Goal: Information Seeking & Learning: Find contact information

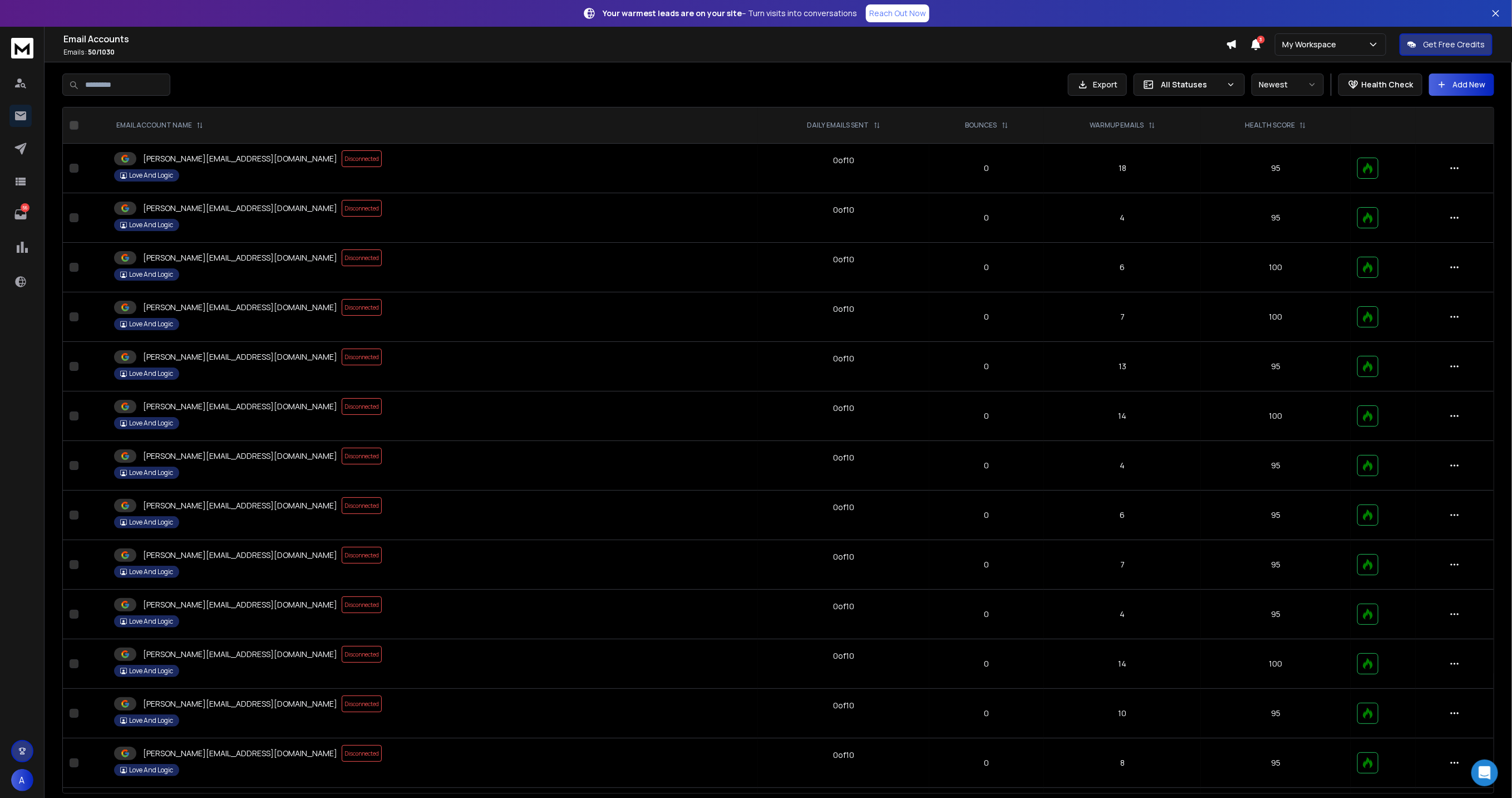
click at [1253, 46] on div "3 My Workspace Get Free Credits" at bounding box center [1359, 44] width 267 height 23
click at [1258, 46] on icon at bounding box center [1256, 44] width 10 height 11
click at [1268, 43] on div "3 My Workspace Get Free Credits" at bounding box center [1359, 44] width 267 height 23
click at [1265, 43] on body "Your warmest leads are on your site – Turn visits into conversations Reach Out …" at bounding box center [756, 399] width 1512 height 798
click at [1253, 47] on div "3 My Workspace Get Free Credits" at bounding box center [1359, 44] width 267 height 23
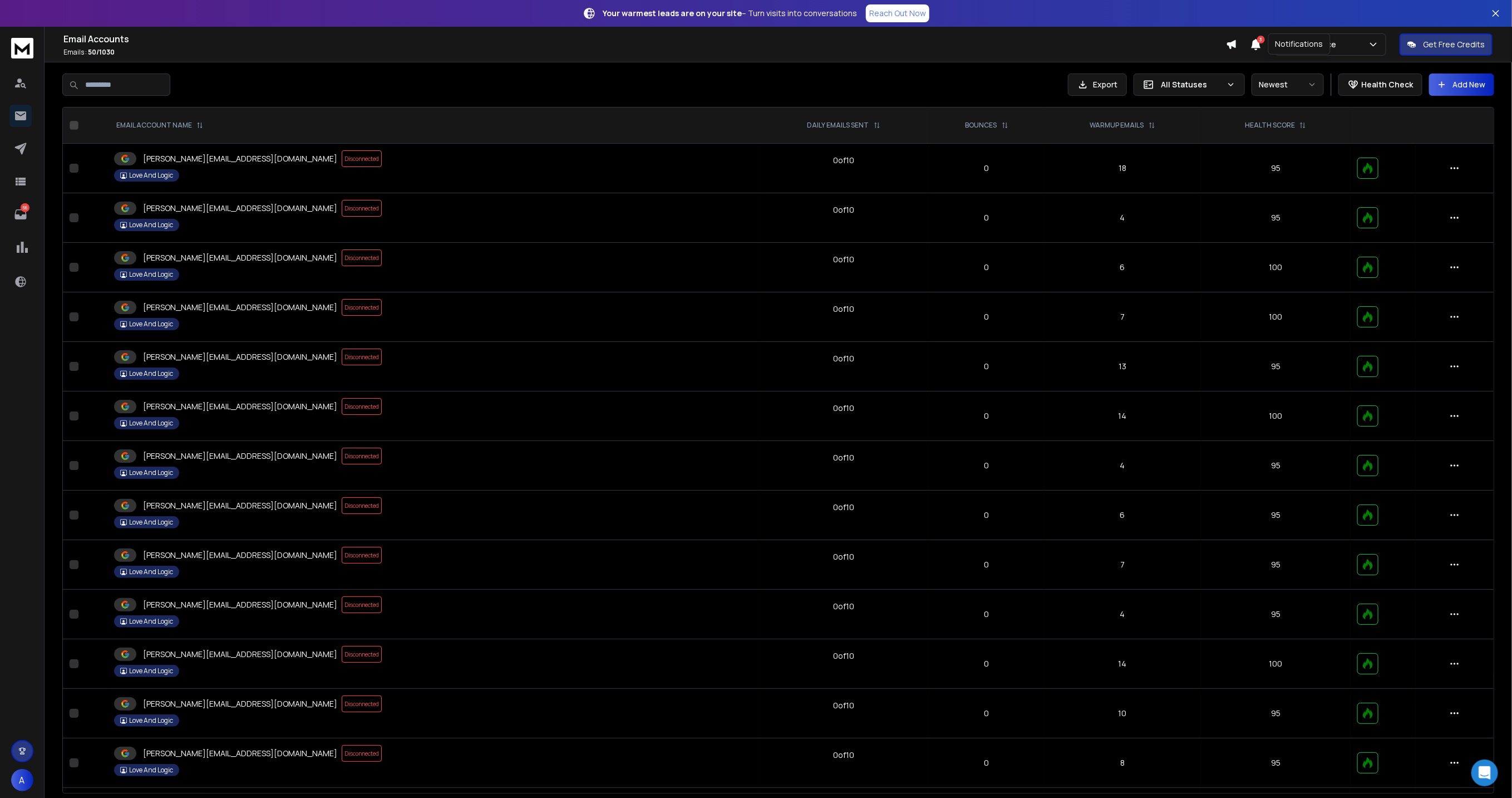
click at [1257, 46] on icon at bounding box center [1256, 44] width 10 height 11
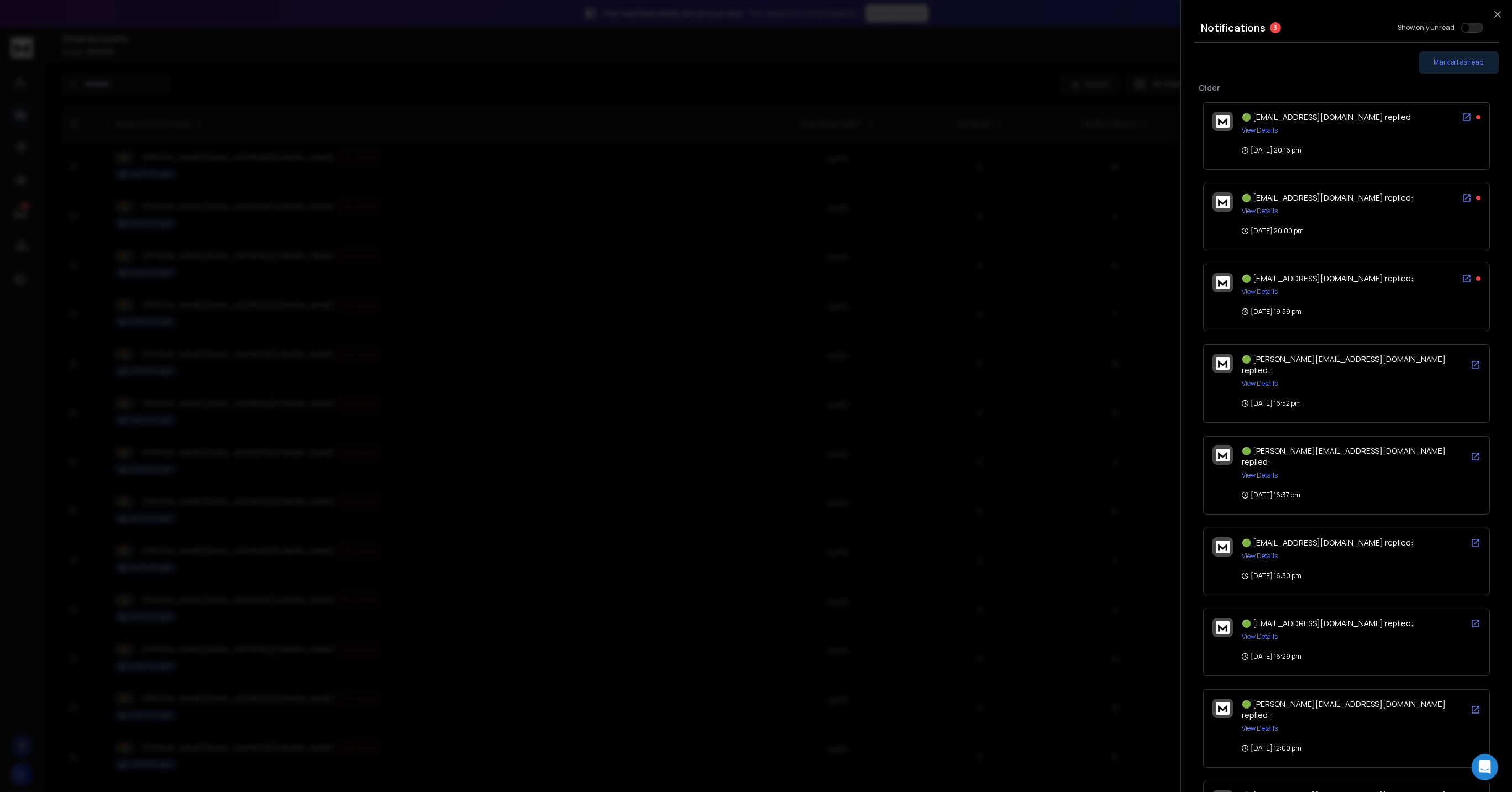
click at [1477, 61] on span "Mark all as read" at bounding box center [1459, 63] width 51 height 9
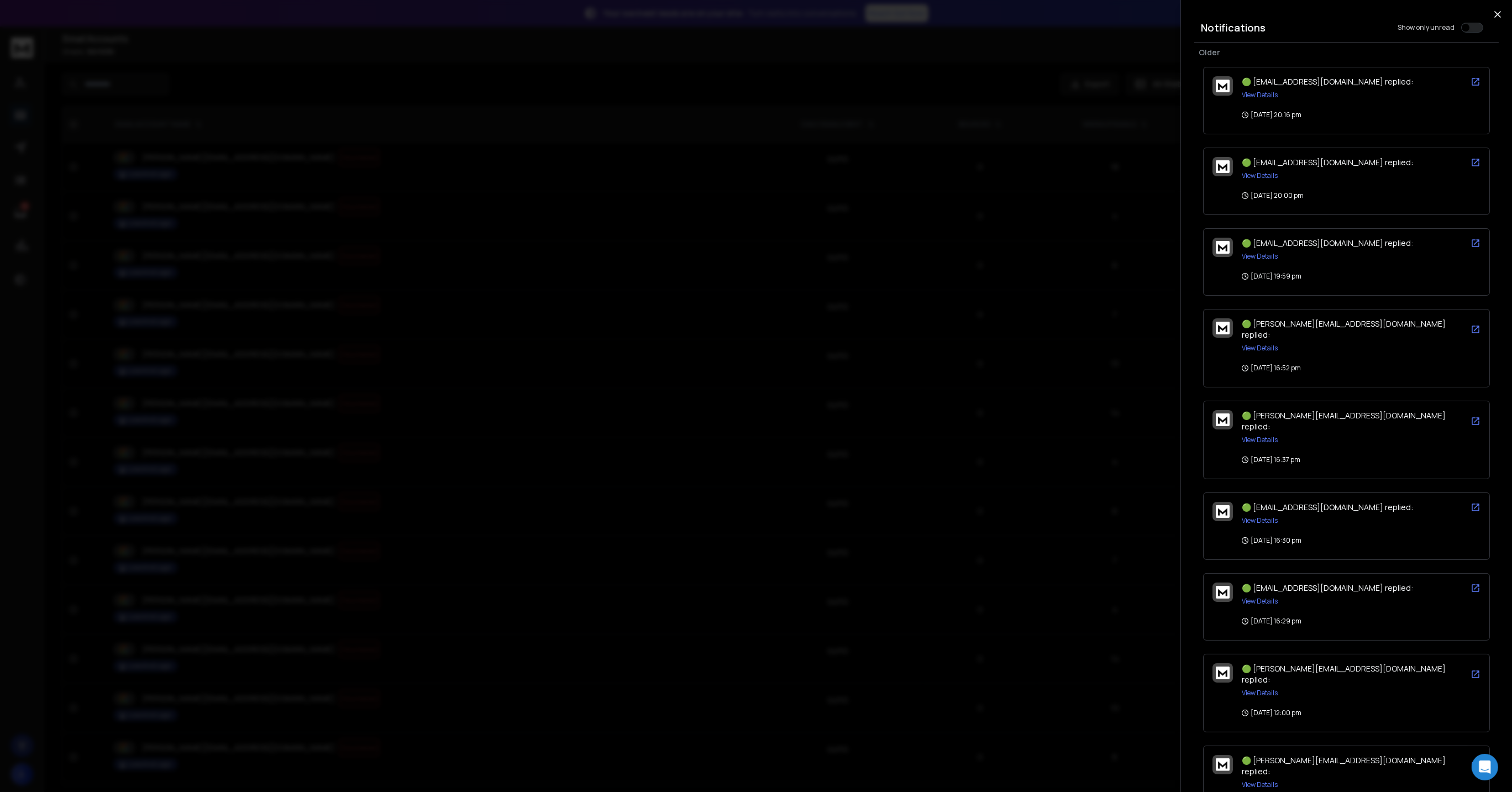
click at [1496, 16] on icon "button" at bounding box center [1497, 14] width 11 height 11
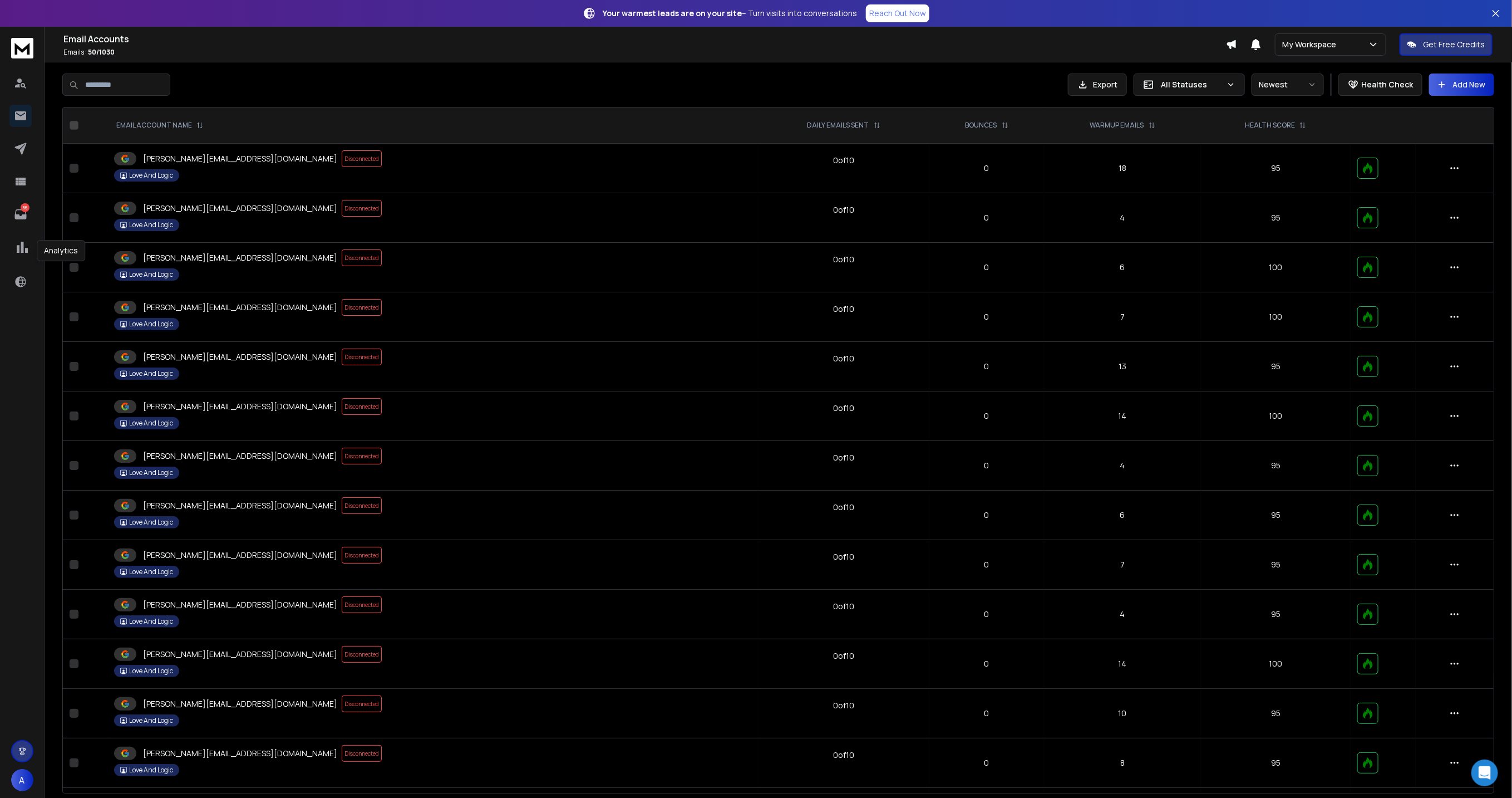
click at [19, 273] on div "56" at bounding box center [23, 184] width 26 height 225
click at [19, 281] on icon at bounding box center [20, 281] width 11 height 11
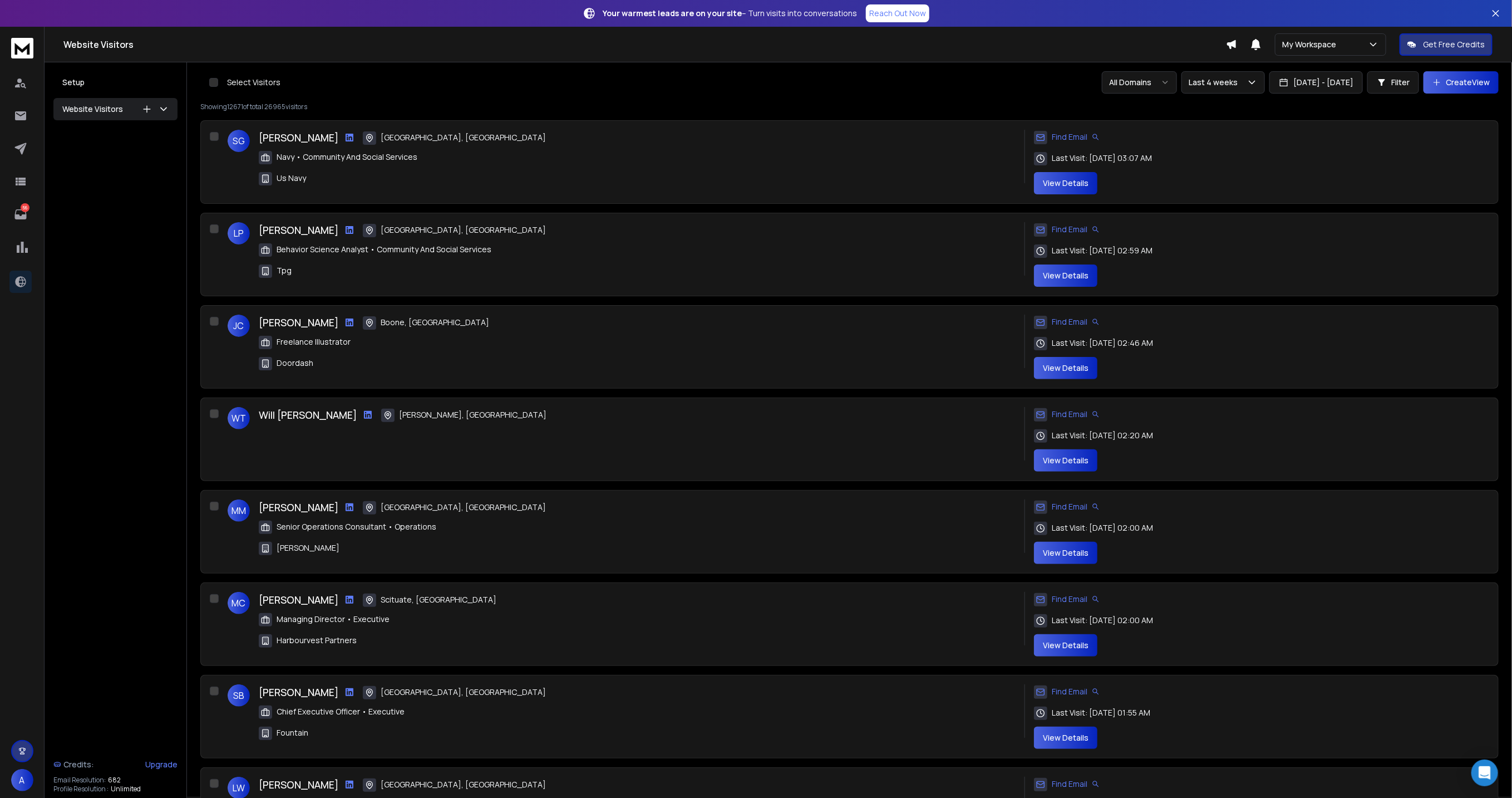
click at [161, 114] on button "Website Visitors" at bounding box center [115, 109] width 124 height 23
click at [97, 173] on div "Growth & Demand Gen - Inferred Leads" at bounding box center [109, 176] width 84 height 11
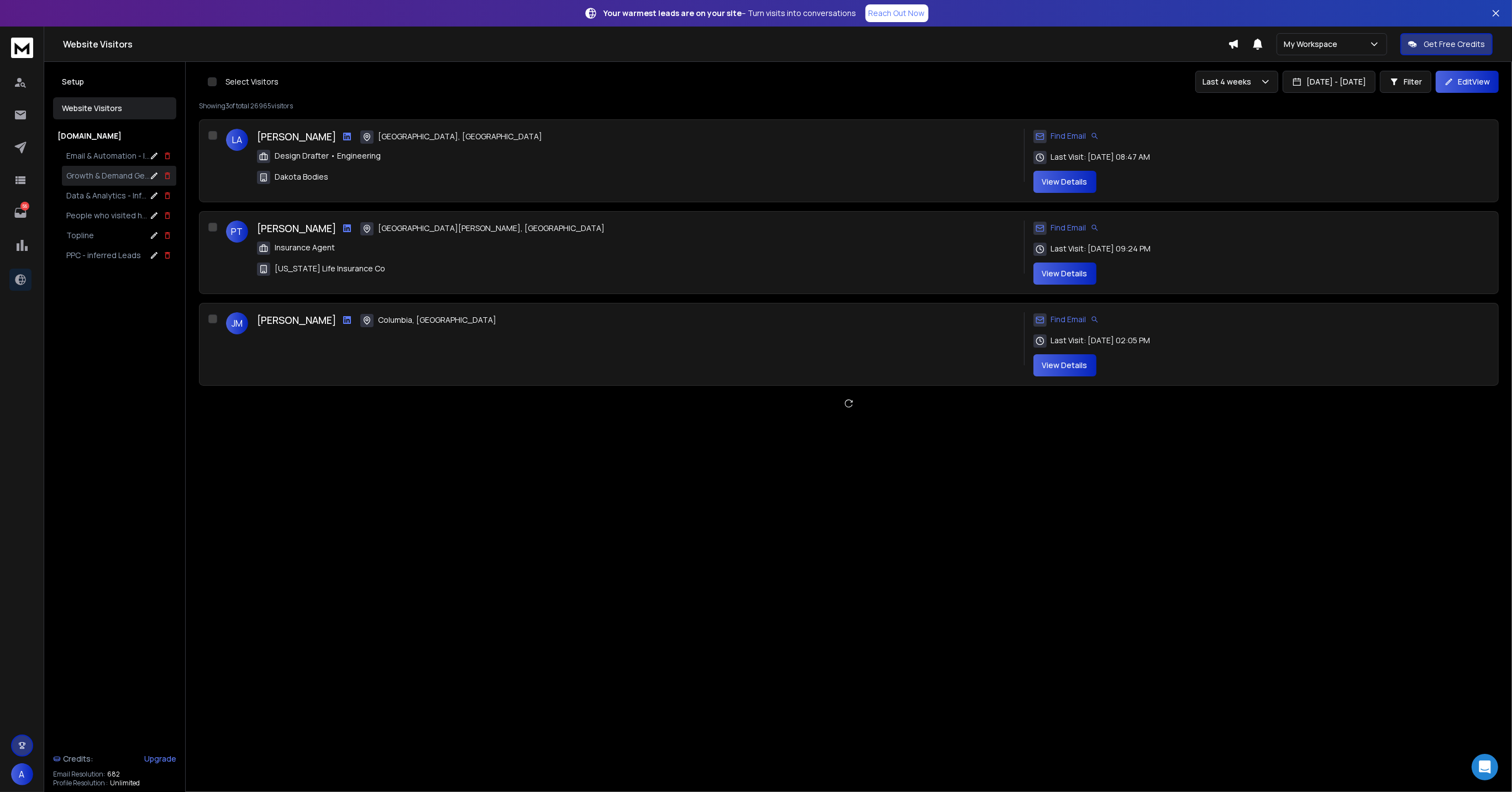
click at [1064, 191] on button "View Details" at bounding box center [1064, 182] width 63 height 22
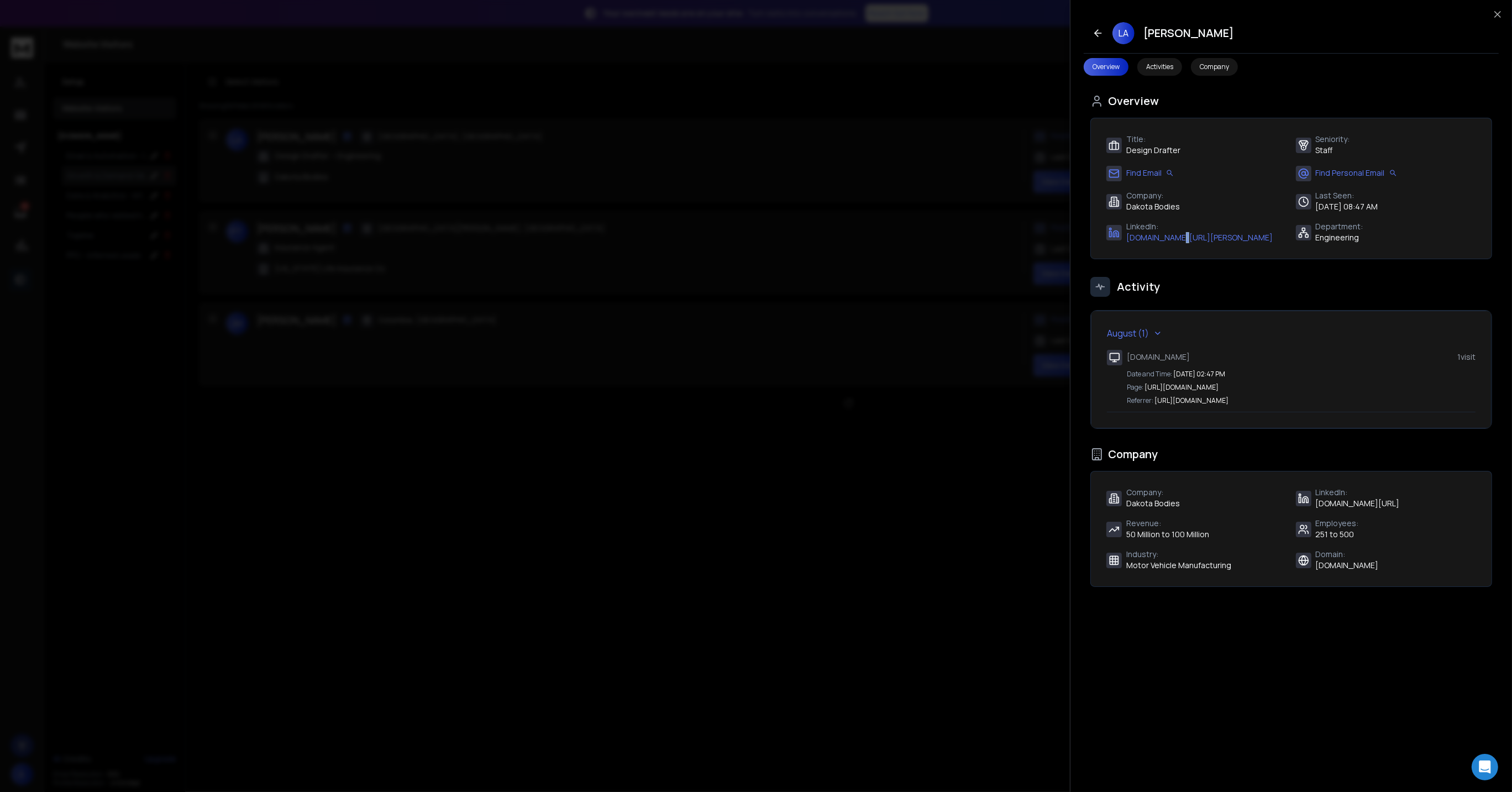
copy span "/"
click at [1230, 234] on span "[DOMAIN_NAME][URL][PERSON_NAME]" at bounding box center [1199, 237] width 146 height 11
click at [1022, 51] on div at bounding box center [756, 396] width 1512 height 792
